Goal: Task Accomplishment & Management: Complete application form

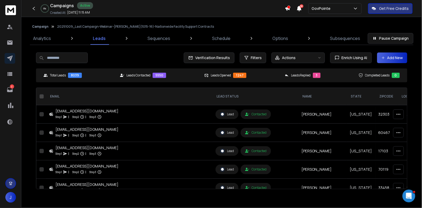
click at [42, 26] on button "Campaign" at bounding box center [40, 27] width 17 height 4
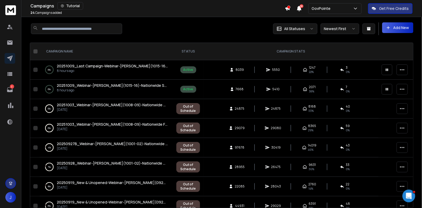
click at [127, 67] on span "20251009_Last Campaign-Webinar-[PERSON_NAME](1015-16)-Nationwide Facility Suppo…" at bounding box center [146, 65] width 179 height 5
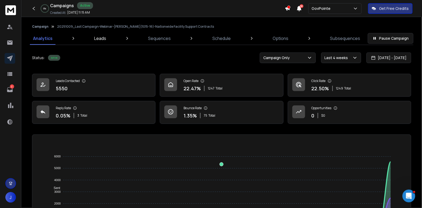
click at [103, 38] on p "Leads" at bounding box center [100, 38] width 12 height 6
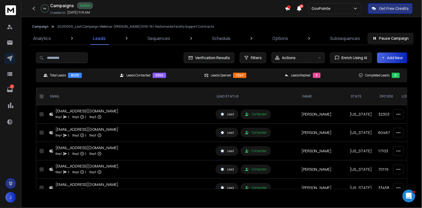
click at [392, 58] on button "Add New" at bounding box center [392, 58] width 30 height 11
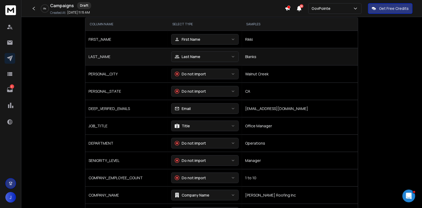
scroll to position [89, 0]
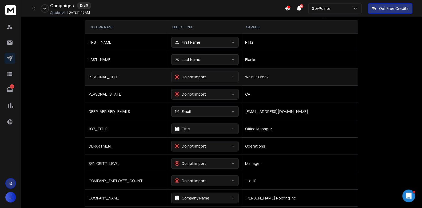
click at [188, 74] on div "Do not import" at bounding box center [190, 76] width 31 height 5
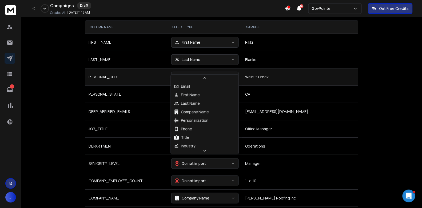
scroll to position [54, 0]
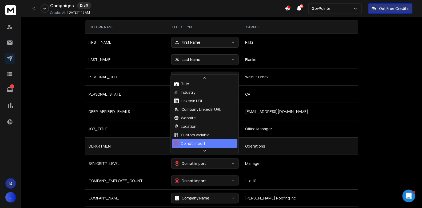
drag, startPoint x: 193, startPoint y: 135, endPoint x: 186, endPoint y: 132, distance: 7.4
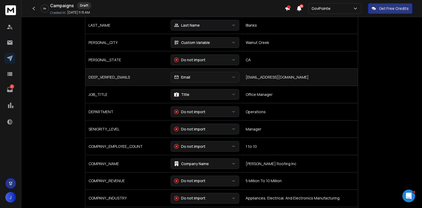
scroll to position [125, 0]
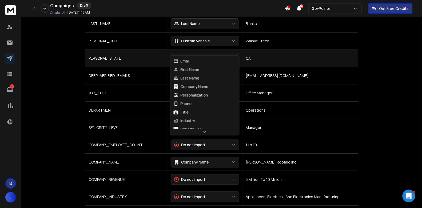
click at [192, 56] on div "Do not import" at bounding box center [189, 58] width 31 height 5
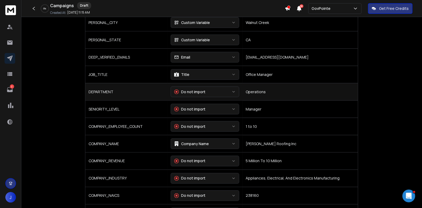
scroll to position [150, 0]
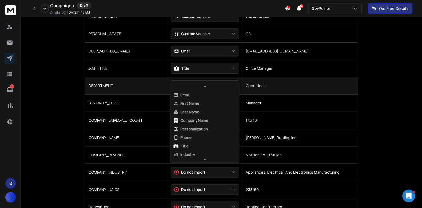
click at [193, 81] on button "Do not import" at bounding box center [205, 86] width 69 height 11
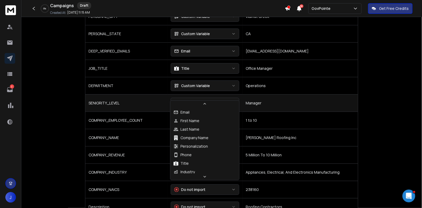
scroll to position [54, 0]
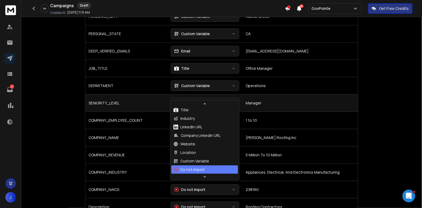
click at [188, 101] on div "Do not import" at bounding box center [189, 103] width 31 height 5
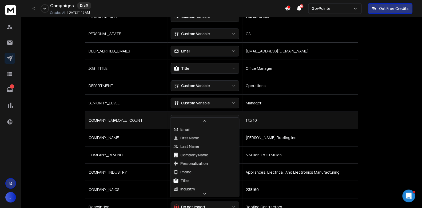
click at [191, 118] on div "Do not import" at bounding box center [189, 120] width 31 height 5
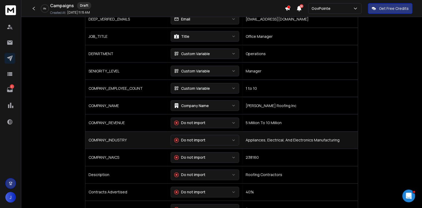
scroll to position [191, 0]
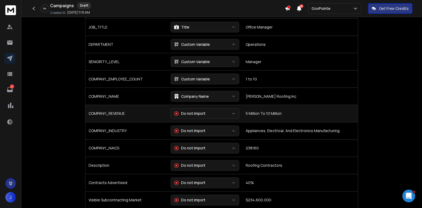
click at [186, 111] on div "Do not import" at bounding box center [189, 113] width 31 height 5
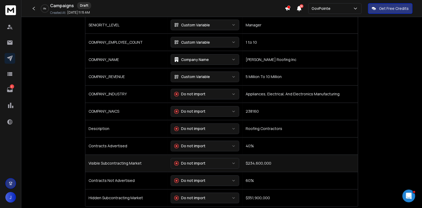
scroll to position [232, 0]
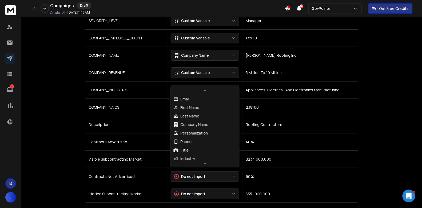
click at [184, 85] on button "Do not import" at bounding box center [205, 90] width 69 height 11
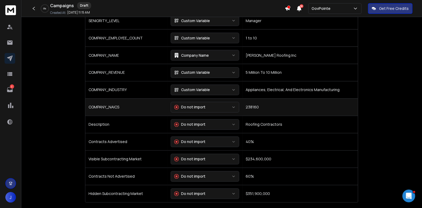
click at [195, 105] on div "Do not import" at bounding box center [189, 107] width 31 height 5
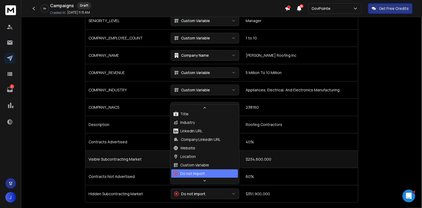
drag, startPoint x: 199, startPoint y: 163, endPoint x: 200, endPoint y: 156, distance: 7.2
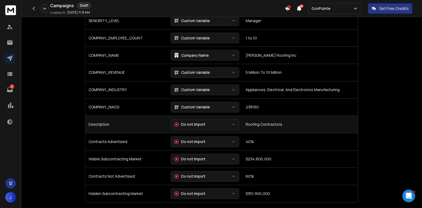
click at [197, 122] on div "Do not import" at bounding box center [189, 124] width 31 height 5
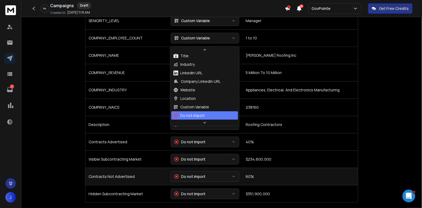
click at [200, 139] on td "Do not import" at bounding box center [205, 141] width 75 height 17
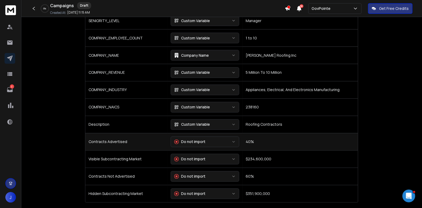
click at [202, 137] on button "Do not import" at bounding box center [205, 142] width 69 height 11
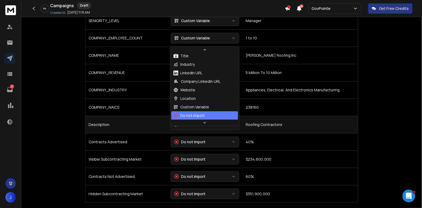
drag, startPoint x: 204, startPoint y: 109, endPoint x: 204, endPoint y: 114, distance: 5.6
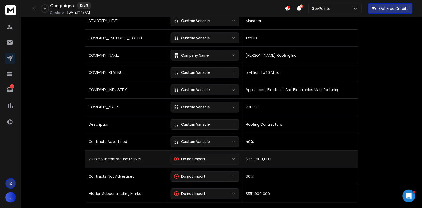
click at [201, 157] on div "Do not import" at bounding box center [189, 159] width 31 height 5
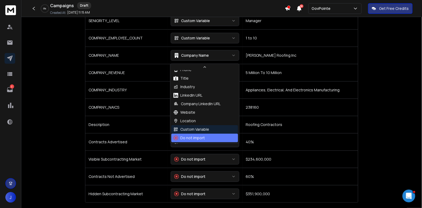
scroll to position [48, 0]
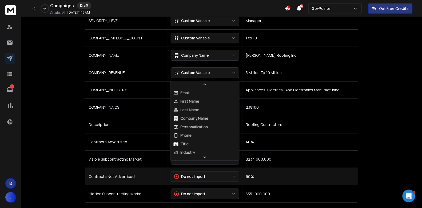
click at [200, 174] on div "Do not import" at bounding box center [189, 176] width 31 height 5
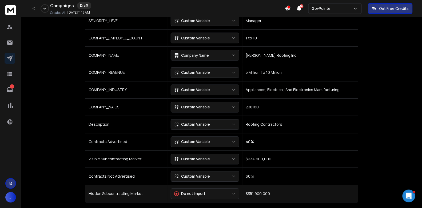
click at [199, 192] on div "Do not import" at bounding box center [189, 194] width 31 height 5
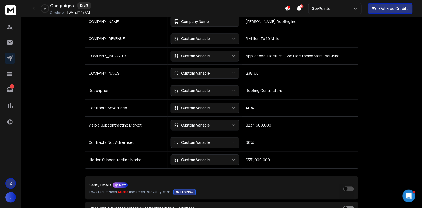
scroll to position [300, 0]
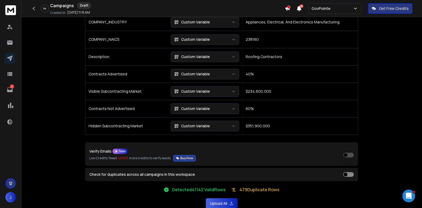
click at [224, 198] on button "Upload All" at bounding box center [222, 203] width 32 height 11
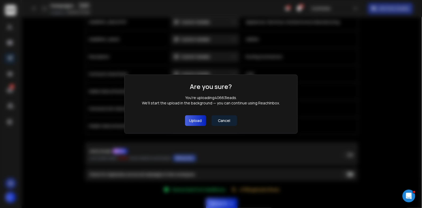
click at [197, 123] on button "Upload" at bounding box center [195, 120] width 21 height 11
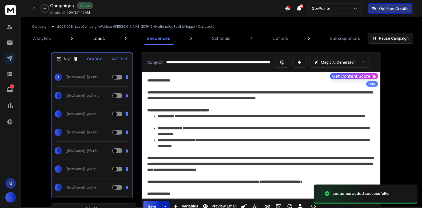
click at [94, 42] on link "Leads" at bounding box center [99, 38] width 18 height 13
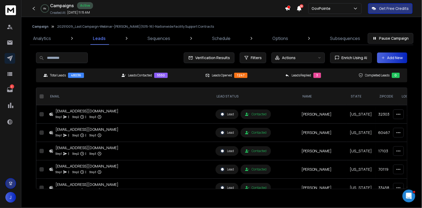
click at [44, 27] on button "Campaign" at bounding box center [40, 27] width 17 height 4
